Goal: Task Accomplishment & Management: Manage account settings

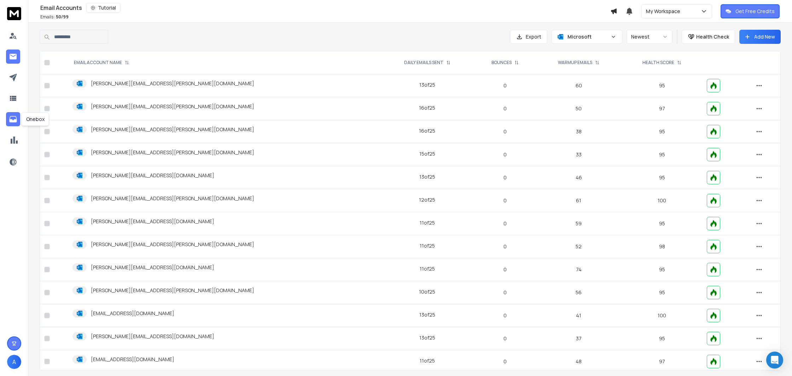
click at [14, 113] on link at bounding box center [13, 119] width 14 height 14
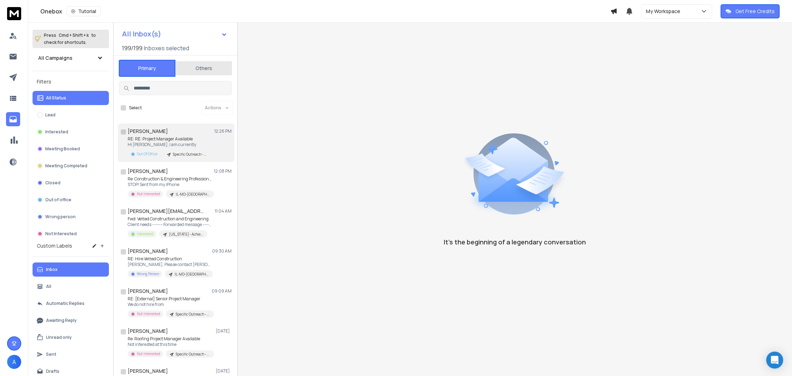
click at [157, 135] on div "Richard J. Harrison 12:26 PM RE: RE: Project Manager Available Hi Brant, I am c…" at bounding box center [180, 143] width 104 height 30
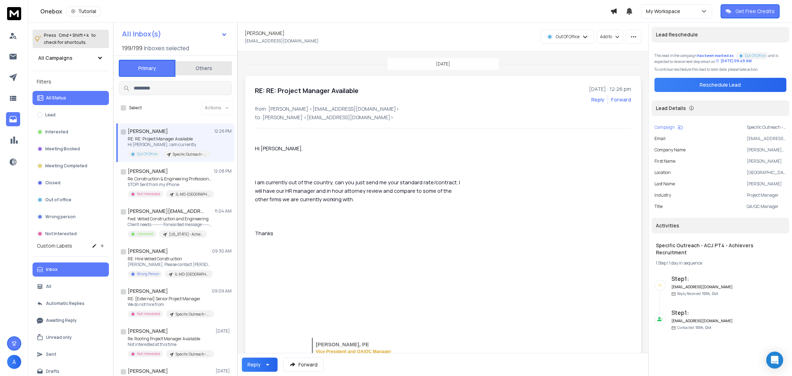
click at [556, 36] on p "Out Of Office" at bounding box center [568, 37] width 24 height 6
click at [560, 60] on div "Interested" at bounding box center [567, 63] width 63 height 11
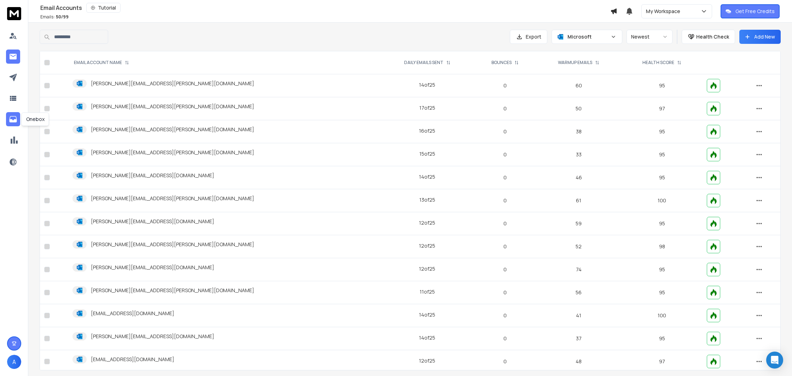
click at [12, 117] on icon at bounding box center [13, 119] width 8 height 8
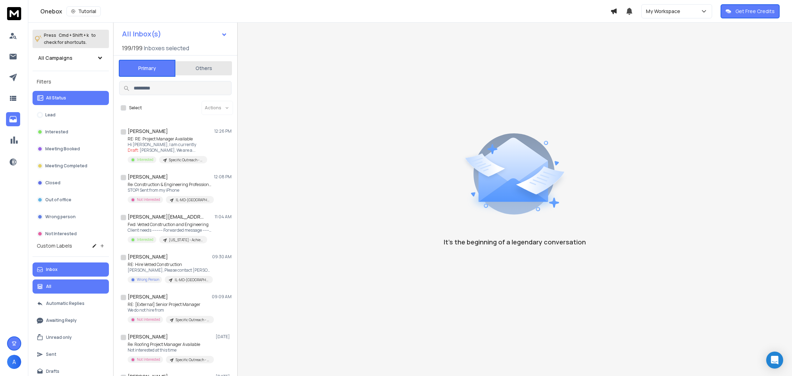
click at [85, 286] on button "All" at bounding box center [71, 286] width 76 height 14
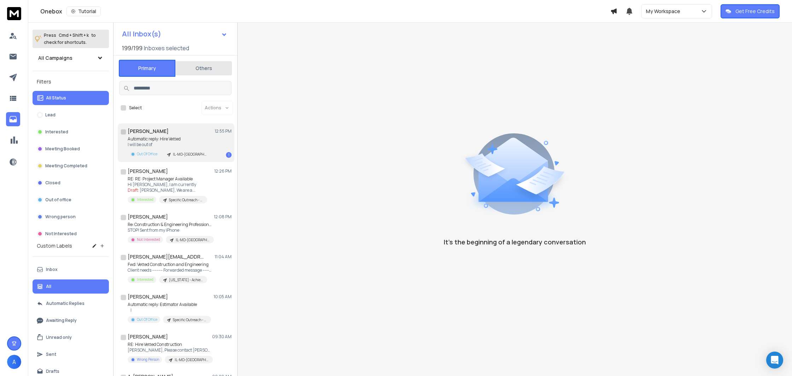
click at [198, 125] on div "Shawn Mullen 12:55 PM Automatic reply: Hire Vetted I will be out of Out Of Offi…" at bounding box center [176, 142] width 117 height 39
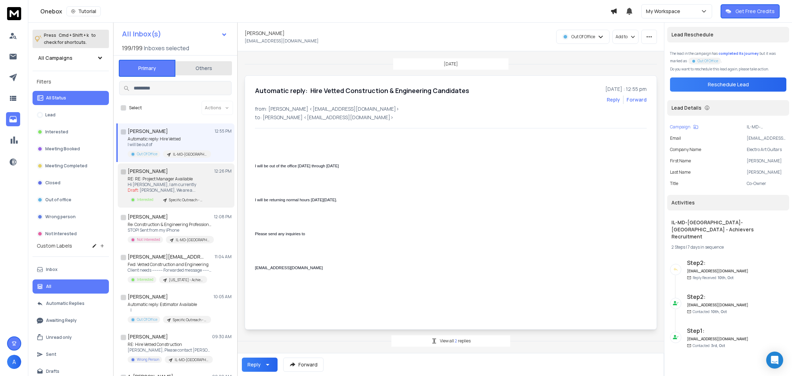
click at [191, 178] on p "RE: RE: Project Manager Available" at bounding box center [168, 179] width 80 height 6
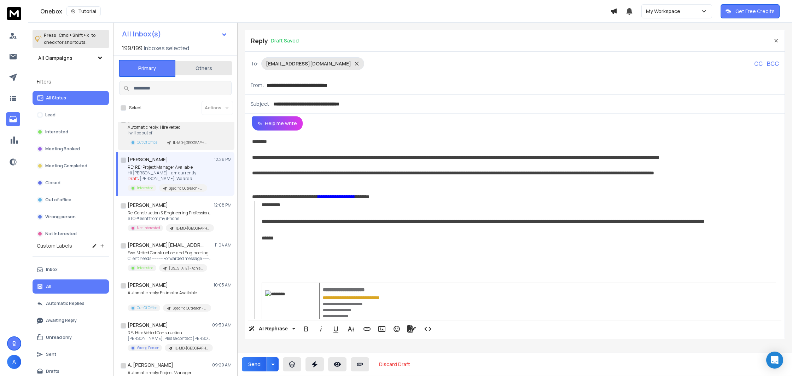
scroll to position [17, 0]
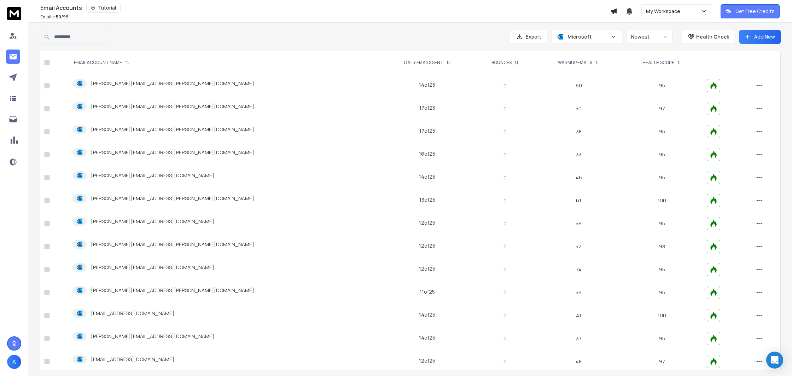
click at [574, 37] on p "Microsoft" at bounding box center [588, 36] width 40 height 7
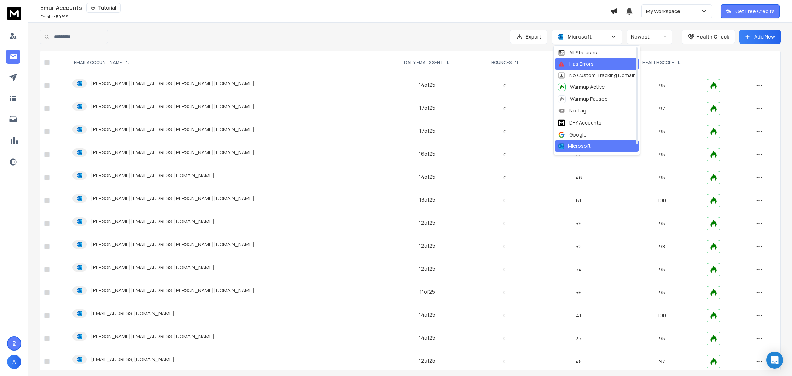
click at [570, 69] on div "Has Errors" at bounding box center [596, 63] width 83 height 11
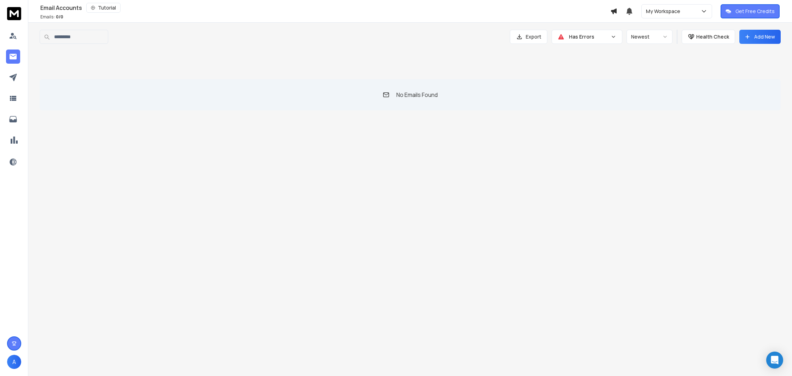
drag, startPoint x: 576, startPoint y: 39, endPoint x: 576, endPoint y: 43, distance: 3.9
click at [576, 39] on p "Has Errors" at bounding box center [588, 36] width 39 height 7
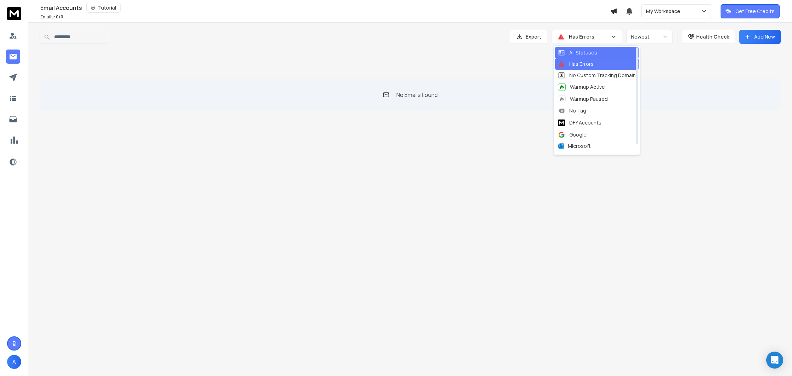
click at [573, 53] on div "All Statuses" at bounding box center [577, 52] width 39 height 7
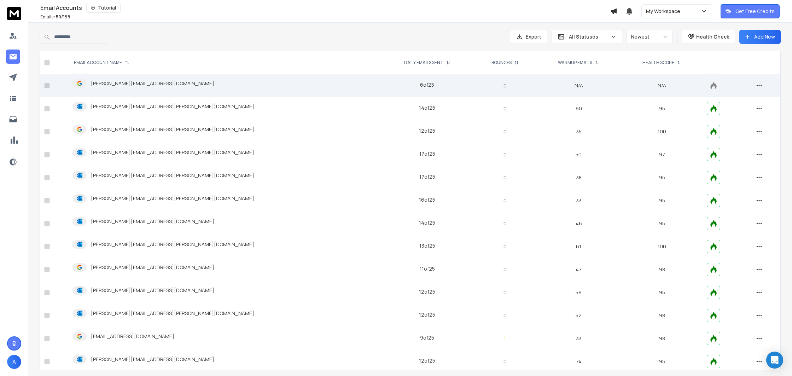
click at [381, 86] on td "6 of 25" at bounding box center [427, 83] width 93 height 18
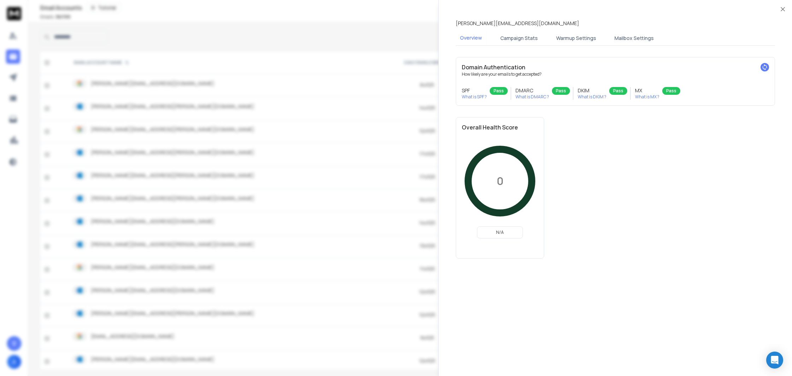
click at [576, 38] on button "Warmup Settings" at bounding box center [576, 38] width 48 height 16
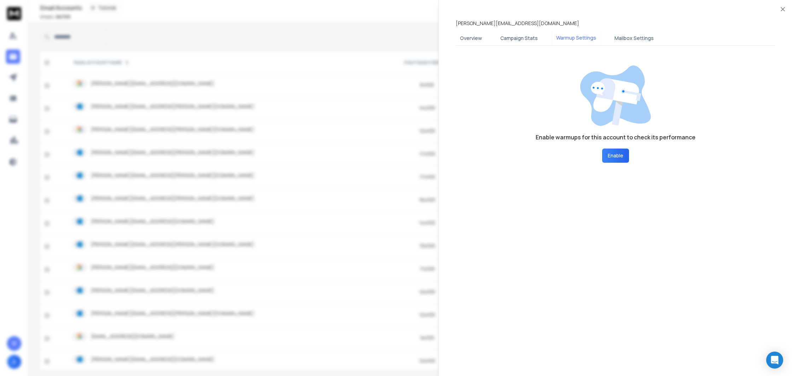
click at [630, 37] on button "Mailbox Settings" at bounding box center [634, 38] width 48 height 16
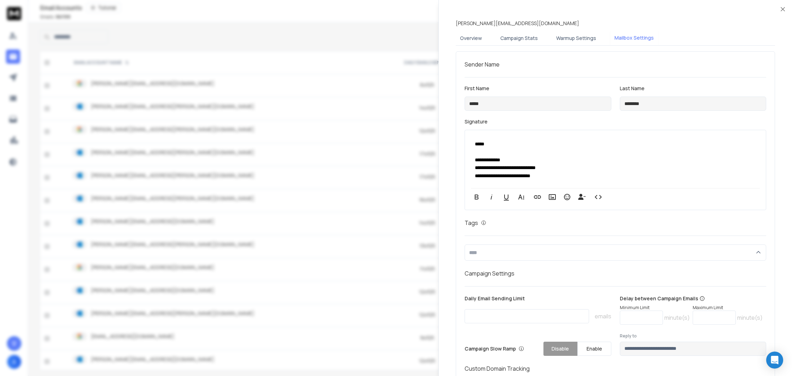
click at [576, 39] on button "Warmup Settings" at bounding box center [576, 38] width 48 height 16
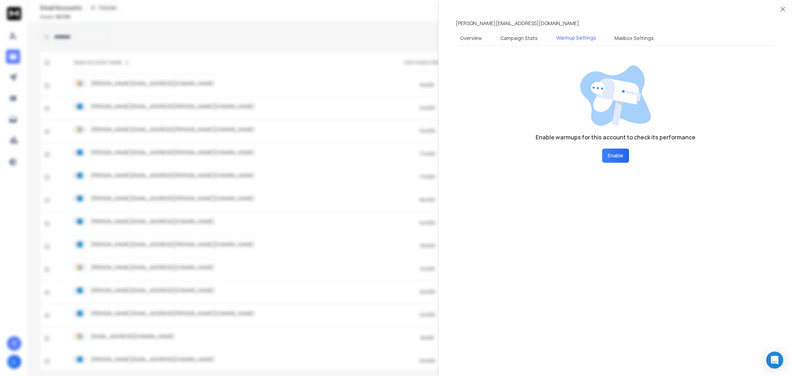
click at [624, 163] on div "b.sullivan@achieverfinder.com Overview Campaign Stats Warmup Settings Mailbox S…" at bounding box center [615, 91] width 336 height 166
click at [621, 160] on button "Enable" at bounding box center [615, 156] width 27 height 14
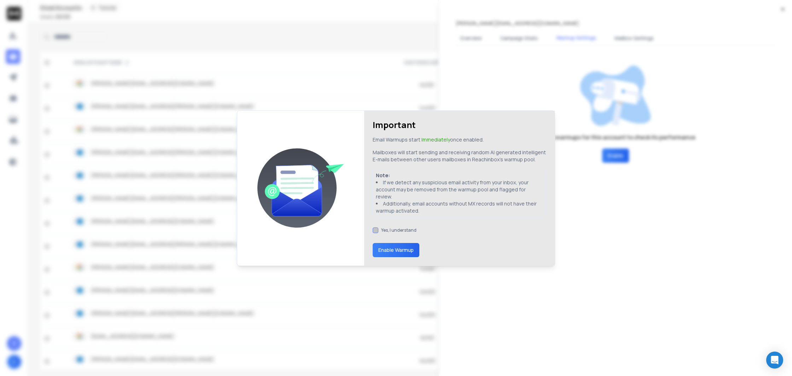
click at [378, 229] on div "Yes, I understand" at bounding box center [395, 230] width 44 height 6
click at [376, 228] on button "Yes, I understand" at bounding box center [376, 230] width 6 height 6
click at [402, 253] on button "Enable Warmup" at bounding box center [396, 250] width 47 height 14
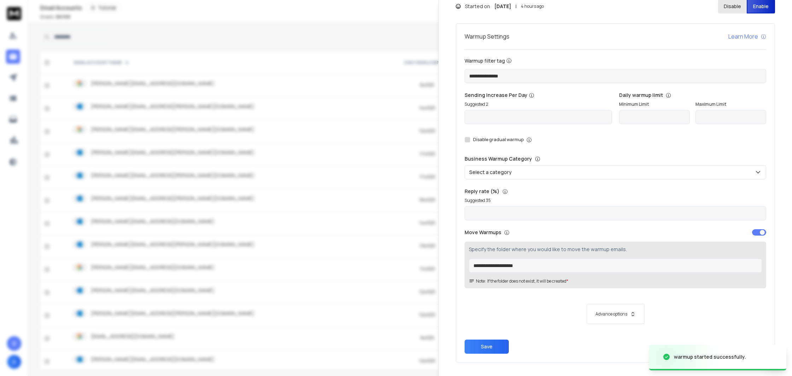
scroll to position [63, 0]
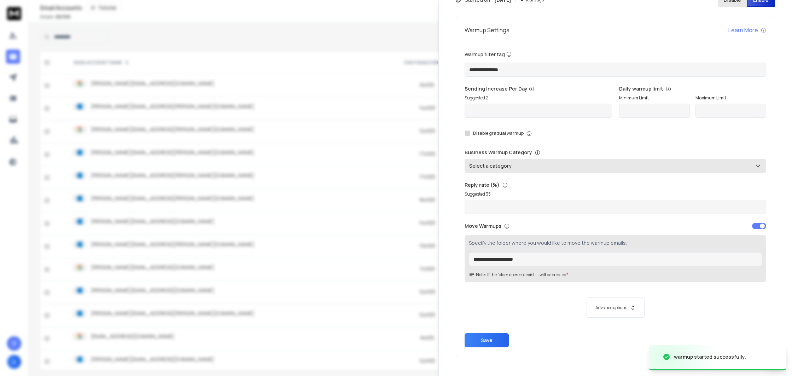
click at [550, 159] on button "Select a category" at bounding box center [616, 166] width 302 height 14
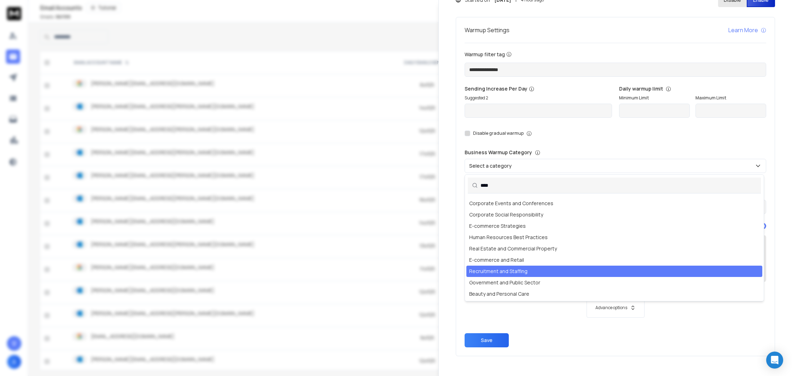
type input "****"
click at [504, 267] on div "Recruitment and Staffing" at bounding box center [615, 271] width 296 height 11
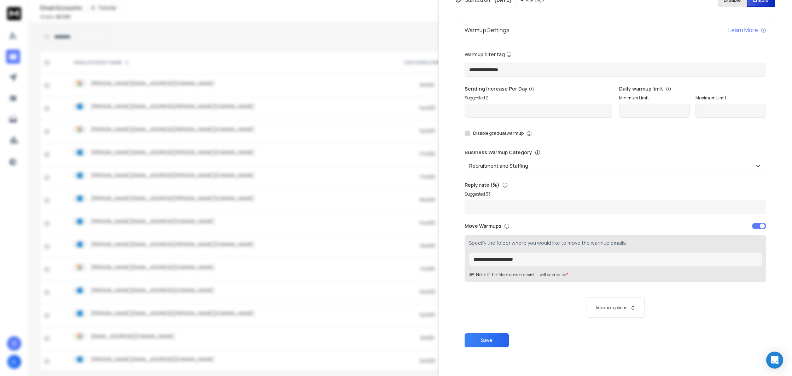
click at [492, 342] on button "Save" at bounding box center [487, 340] width 44 height 14
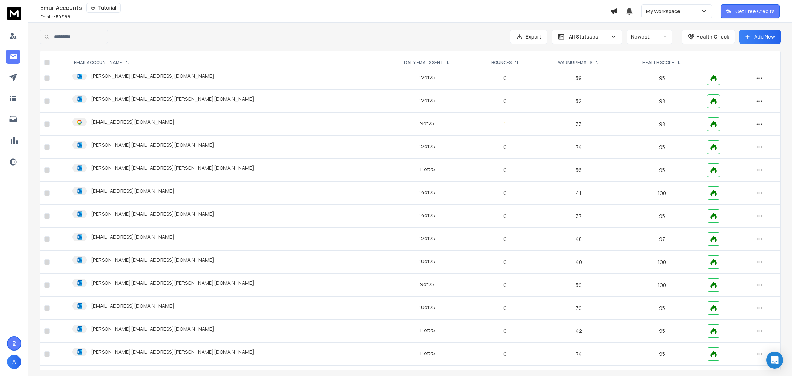
scroll to position [0, 0]
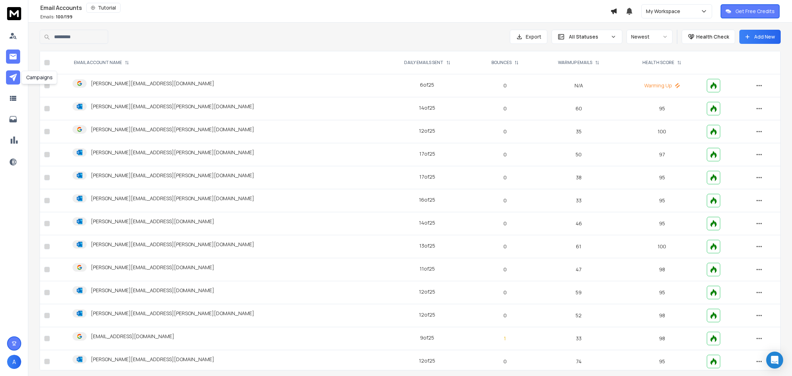
click at [15, 73] on link at bounding box center [13, 77] width 14 height 14
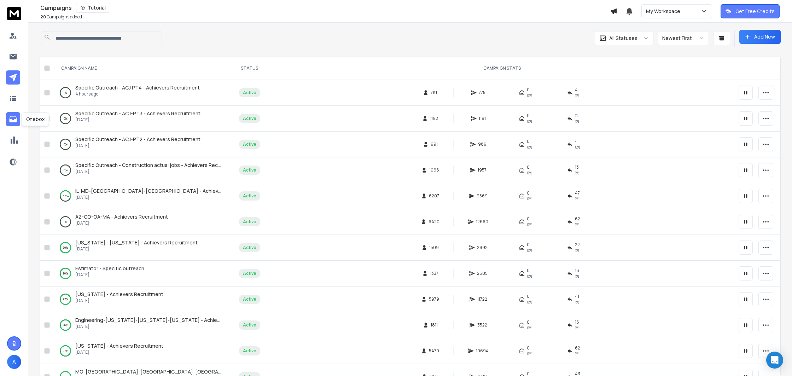
click at [16, 122] on icon at bounding box center [12, 119] width 7 height 6
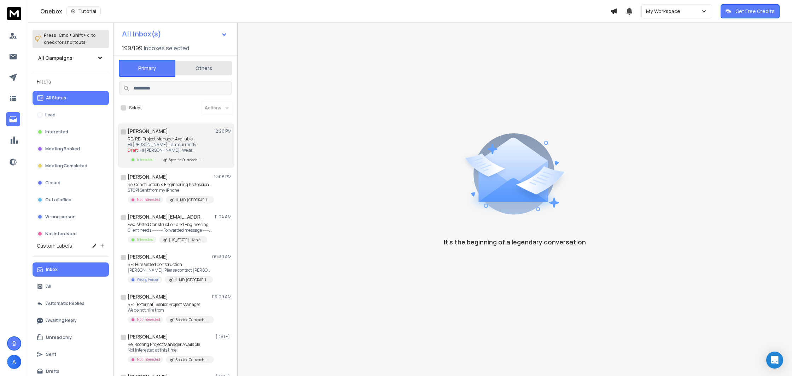
click at [185, 140] on p "RE: RE: Project Manager Available" at bounding box center [168, 139] width 80 height 6
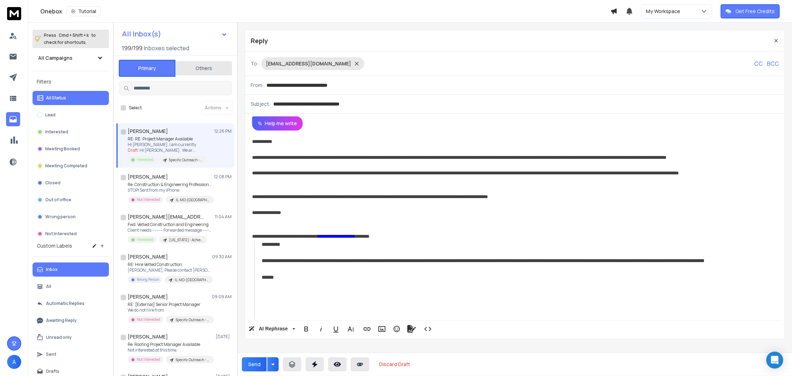
click at [18, 13] on icon at bounding box center [14, 13] width 14 height 13
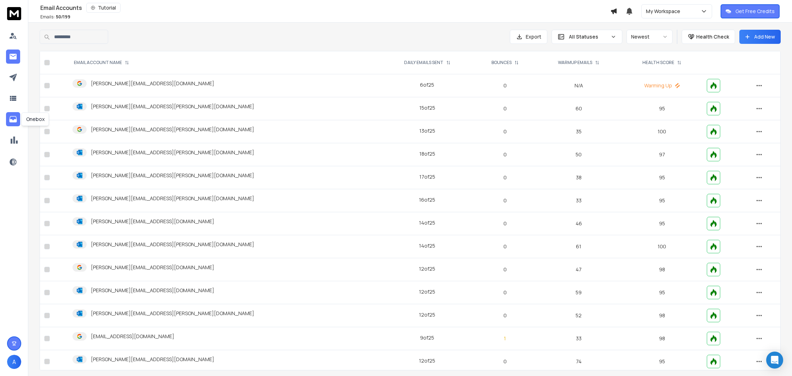
click at [18, 121] on link at bounding box center [13, 119] width 14 height 14
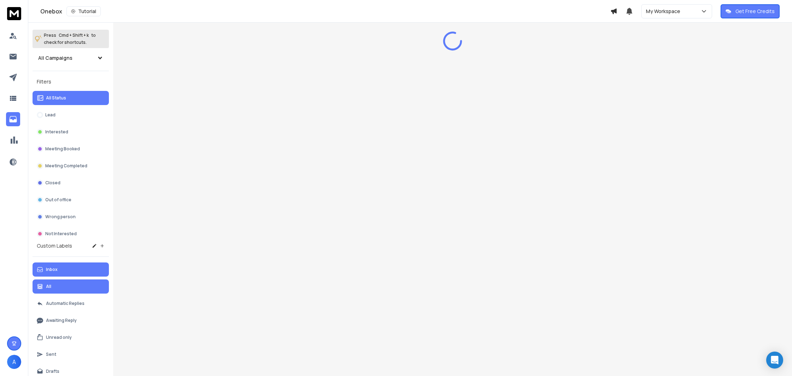
click at [46, 291] on button "All" at bounding box center [71, 286] width 76 height 14
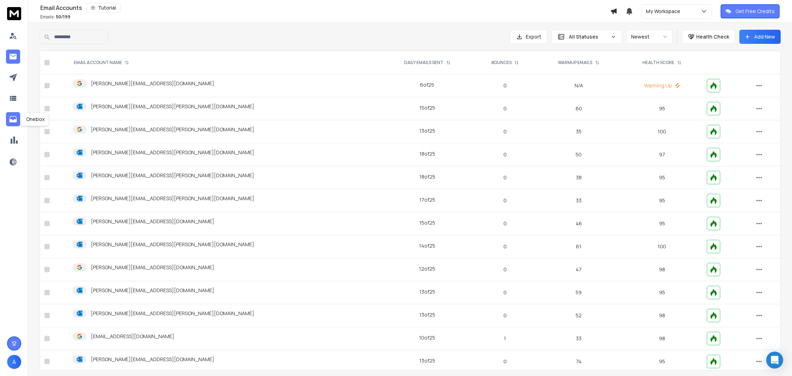
click at [11, 118] on icon at bounding box center [13, 119] width 8 height 8
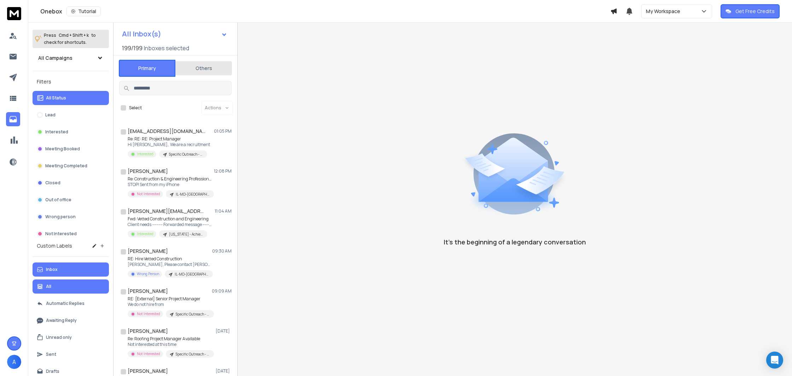
click at [69, 285] on button "All" at bounding box center [71, 286] width 76 height 14
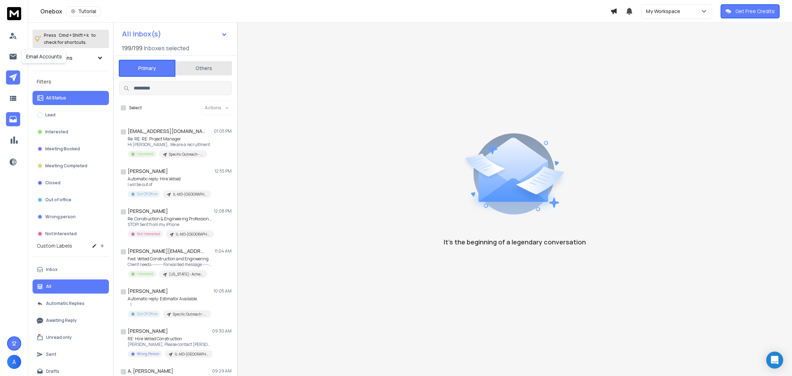
click at [8, 73] on link at bounding box center [13, 77] width 14 height 14
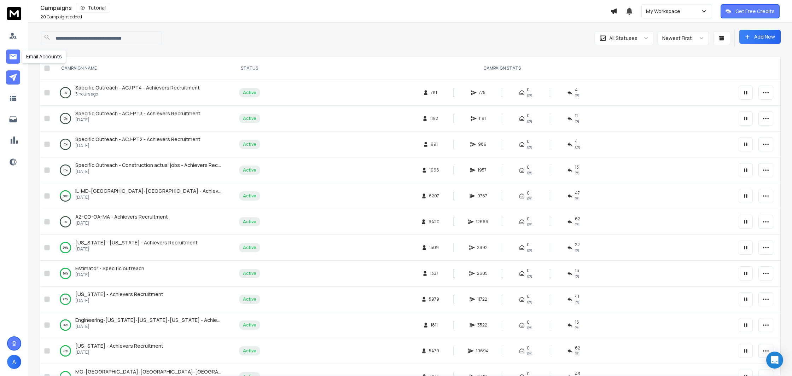
click at [15, 53] on icon at bounding box center [13, 56] width 8 height 8
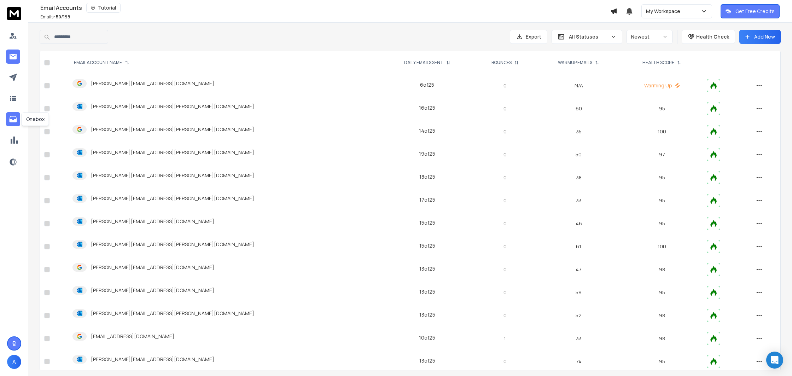
click at [17, 125] on link at bounding box center [13, 119] width 14 height 14
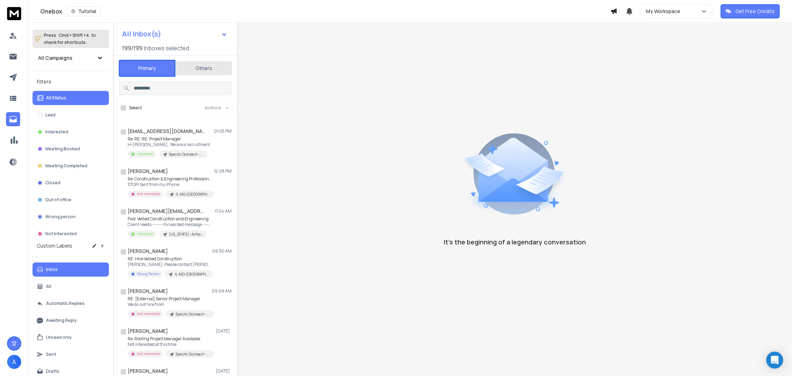
click at [72, 285] on button "All" at bounding box center [71, 286] width 76 height 14
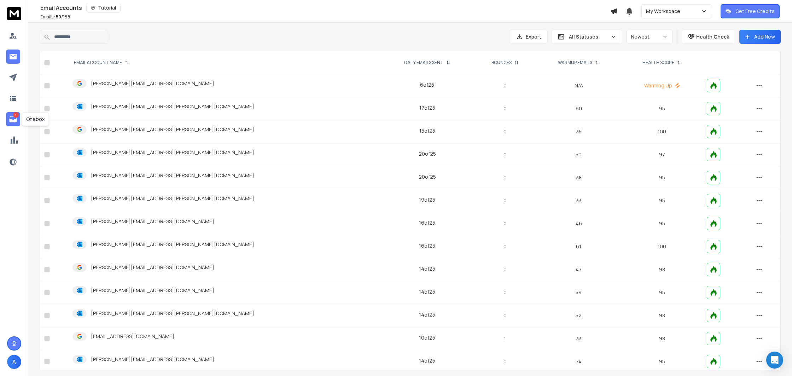
click at [14, 118] on icon at bounding box center [13, 119] width 8 height 8
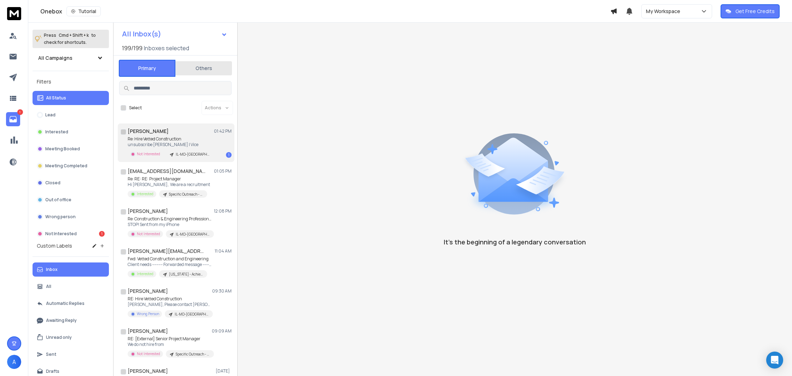
click at [153, 146] on p "unsubscribe [PERSON_NAME] | Vice" at bounding box center [170, 145] width 85 height 6
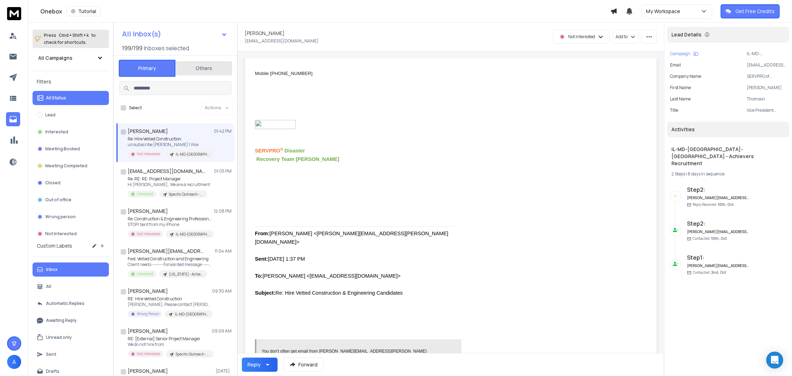
scroll to position [457, 0]
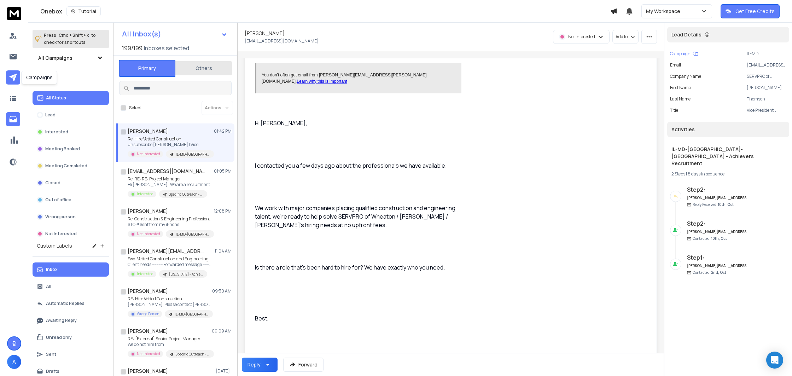
click at [17, 82] on link at bounding box center [13, 77] width 14 height 14
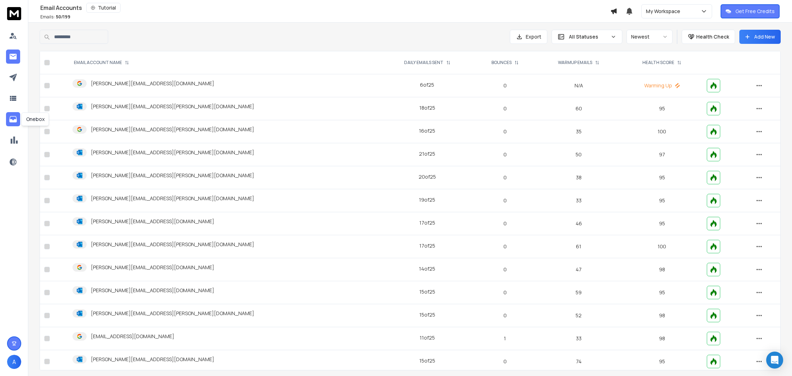
click at [9, 120] on icon at bounding box center [13, 119] width 8 height 8
click at [7, 122] on link at bounding box center [13, 119] width 14 height 14
click at [13, 118] on icon at bounding box center [13, 119] width 8 height 8
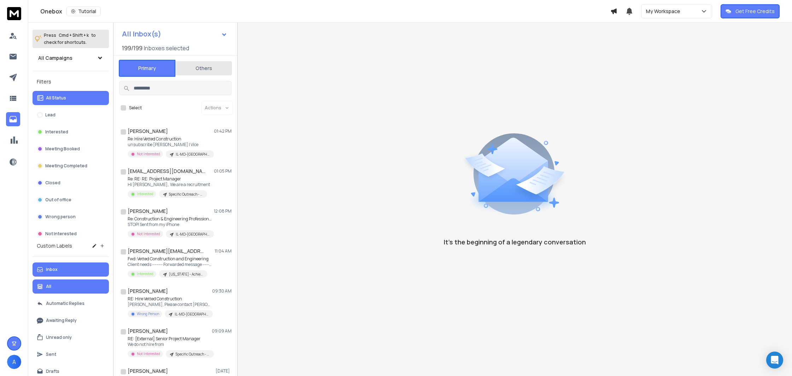
click at [56, 286] on button "All" at bounding box center [71, 286] width 76 height 14
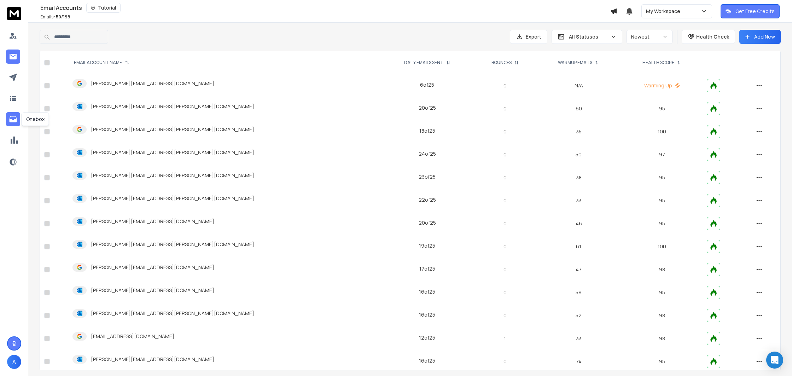
click at [11, 119] on icon at bounding box center [13, 119] width 8 height 8
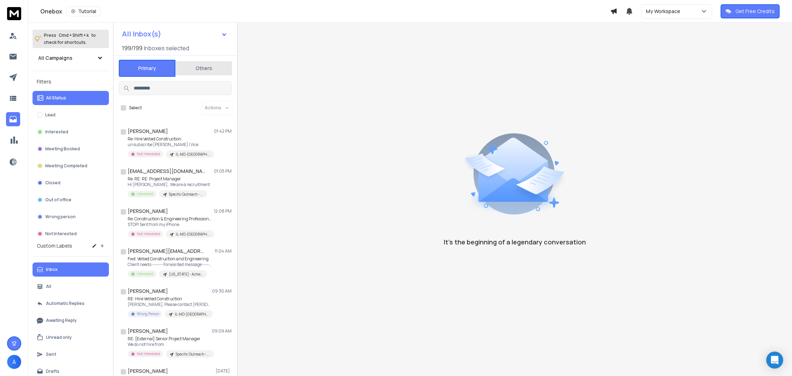
click at [55, 286] on button "All" at bounding box center [71, 286] width 76 height 14
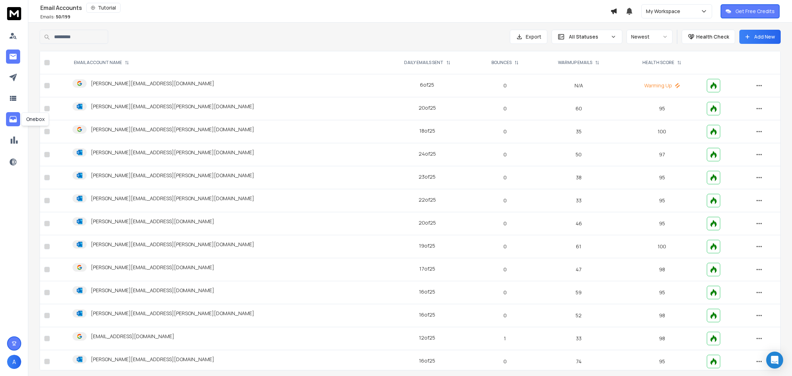
click at [13, 120] on icon at bounding box center [13, 119] width 8 height 8
